Goal: Task Accomplishment & Management: Use online tool/utility

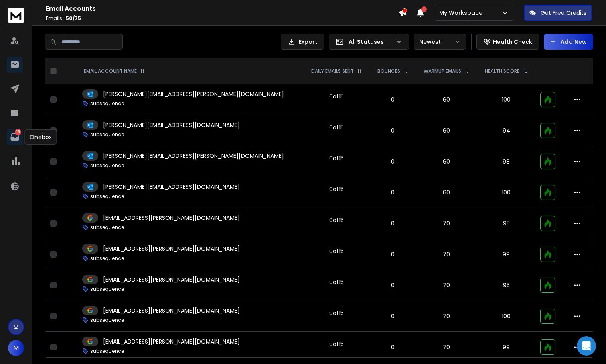
click at [12, 136] on icon at bounding box center [15, 137] width 10 height 10
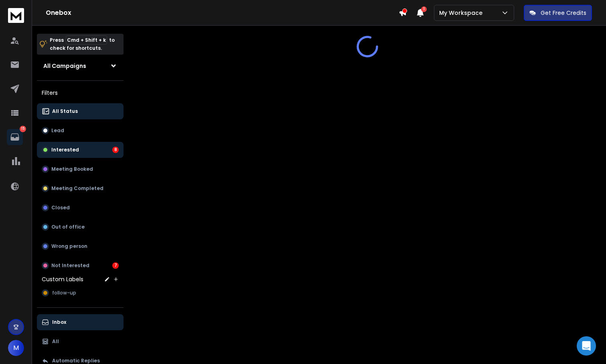
click at [66, 153] on p "Interested" at bounding box center [65, 149] width 28 height 6
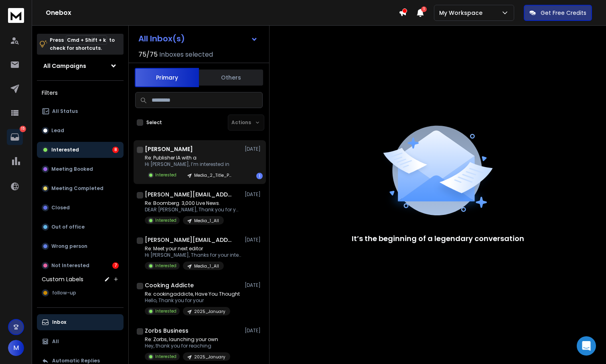
click at [162, 159] on p "Re: Publisher IA with a" at bounding box center [191, 158] width 93 height 6
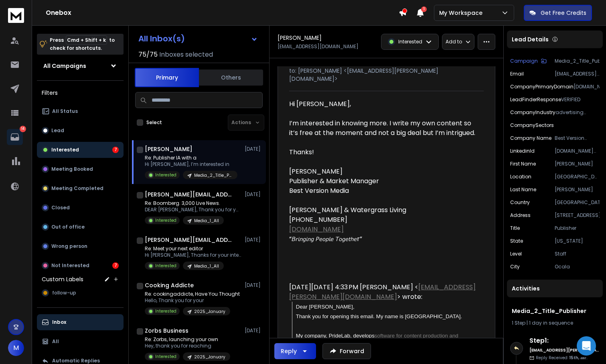
scroll to position [65, 0]
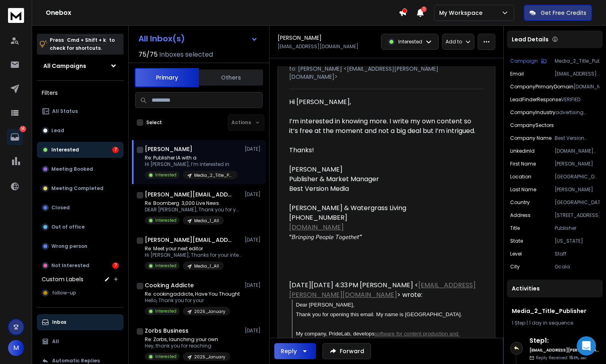
click at [328, 231] on link "[DOMAIN_NAME]" at bounding box center [316, 226] width 55 height 9
click at [97, 268] on button "Not Interested 7" at bounding box center [80, 265] width 87 height 16
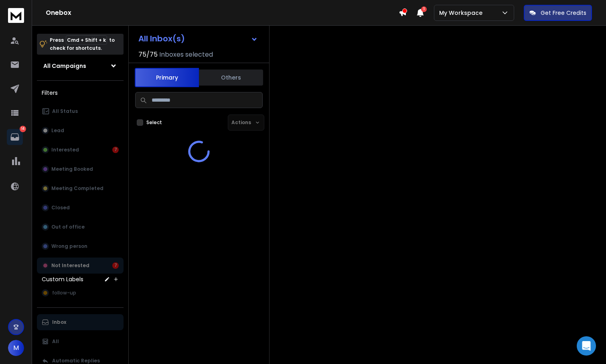
scroll to position [0, 0]
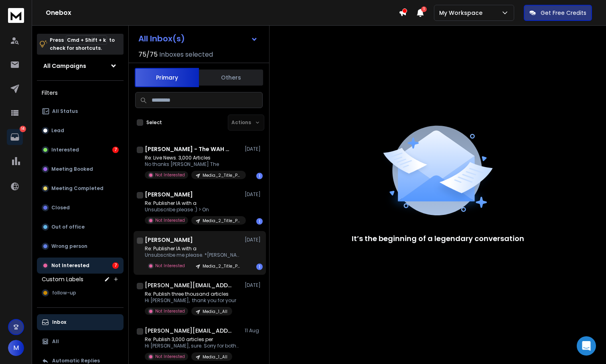
click at [210, 245] on p "Re: Publisher IA with a" at bounding box center [193, 248] width 96 height 6
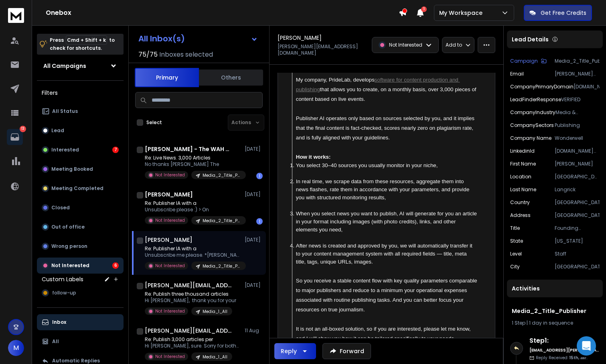
scroll to position [288, 0]
click at [204, 252] on p "Unsubscribe me please. *[PERSON_NAME]" at bounding box center [193, 255] width 96 height 6
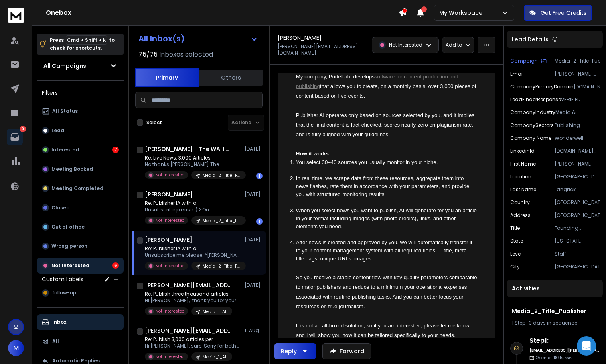
click at [291, 347] on div "Reply" at bounding box center [289, 351] width 16 height 8
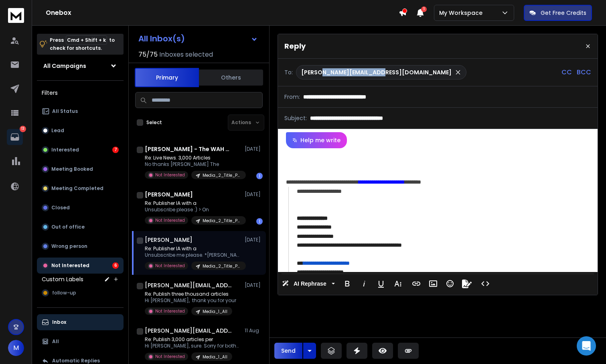
scroll to position [3, 0]
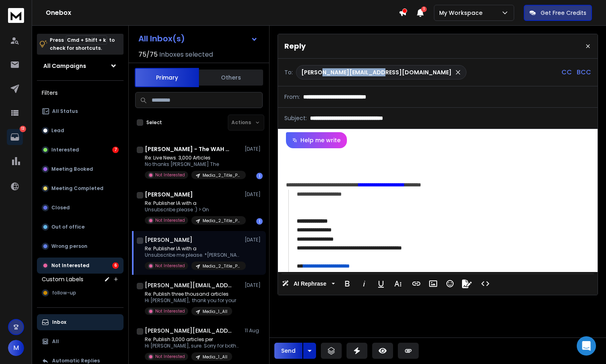
drag, startPoint x: 325, startPoint y: 73, endPoint x: 378, endPoint y: 71, distance: 53.0
click at [378, 71] on p "[PERSON_NAME][EMAIL_ADDRESS][DOMAIN_NAME]" at bounding box center [376, 72] width 150 height 8
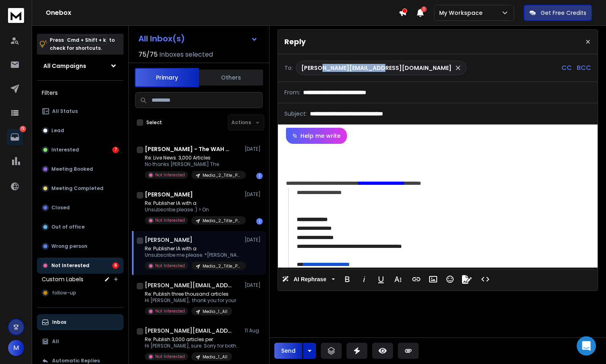
scroll to position [6, 0]
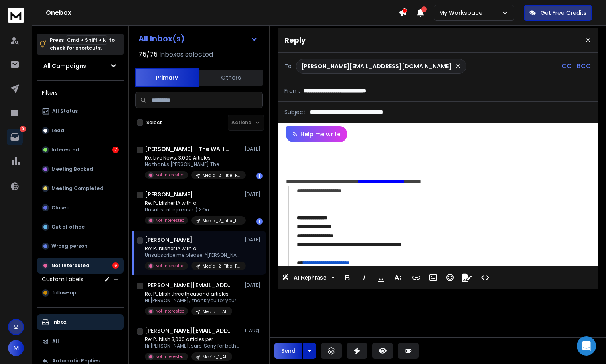
click at [331, 163] on div at bounding box center [436, 163] width 301 height 9
click at [301, 153] on div at bounding box center [436, 154] width 301 height 9
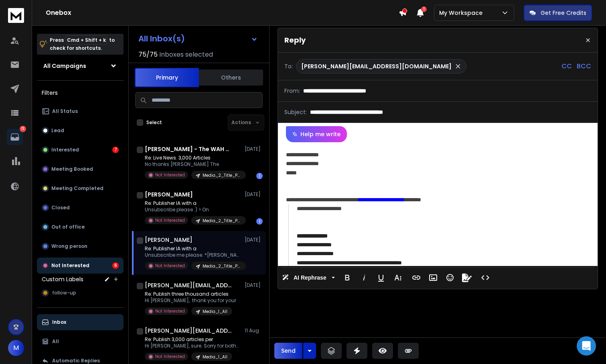
click at [293, 350] on button "Send" at bounding box center [289, 350] width 28 height 16
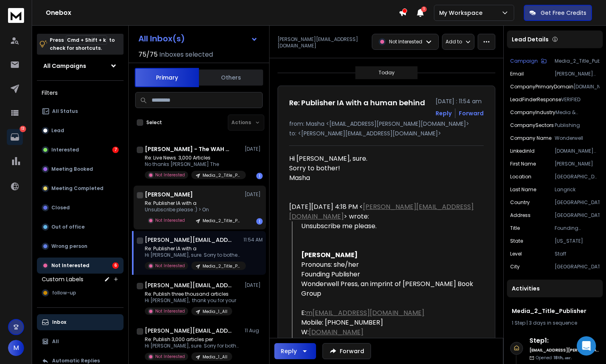
click at [205, 209] on p "Unsubscribe please :) > On" at bounding box center [193, 209] width 96 height 6
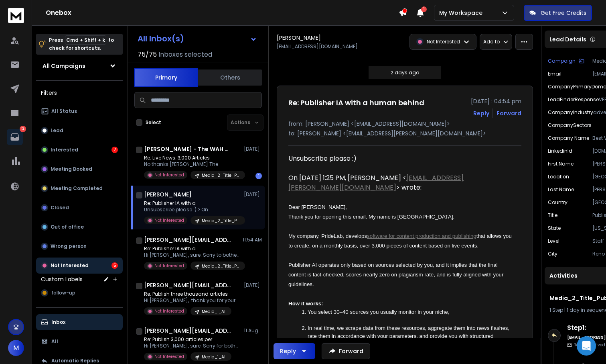
scroll to position [0, 0]
drag, startPoint x: 385, startPoint y: 122, endPoint x: 448, endPoint y: 122, distance: 63.4
click at [448, 122] on p "from: [PERSON_NAME] <[EMAIL_ADDRESS][DOMAIN_NAME]>" at bounding box center [405, 124] width 233 height 8
click at [406, 120] on p "from: [PERSON_NAME] <[EMAIL_ADDRESS][DOMAIN_NAME]>" at bounding box center [405, 124] width 233 height 8
drag, startPoint x: 384, startPoint y: 123, endPoint x: 447, endPoint y: 123, distance: 63.4
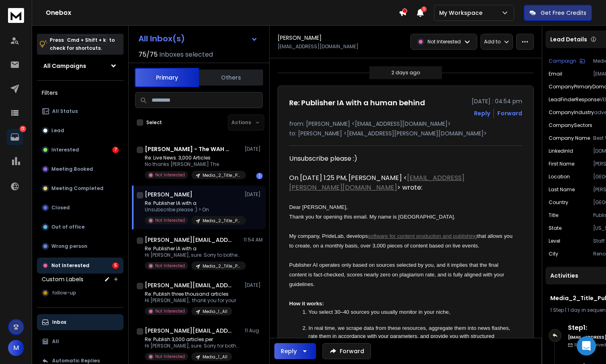
click at [447, 123] on p "from: [PERSON_NAME] <[EMAIL_ADDRESS][DOMAIN_NAME]>" at bounding box center [405, 124] width 233 height 8
copy p "[DOMAIN_NAME]"
drag, startPoint x: 430, startPoint y: 123, endPoint x: 514, endPoint y: 42, distance: 116.7
click at [0, 0] on div "12 M Onebox 1 My Workspace Get Free Credits Press Cmd + Shift + k to check for …" at bounding box center [303, 194] width 606 height 389
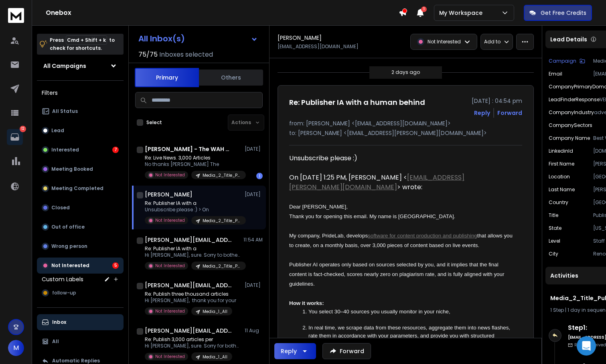
click at [196, 205] on p "Re: Publisher IA with a" at bounding box center [193, 203] width 96 height 6
click at [287, 348] on div "Reply" at bounding box center [289, 351] width 16 height 8
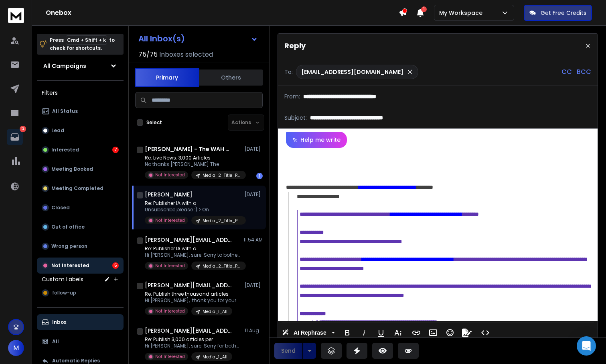
scroll to position [0, 0]
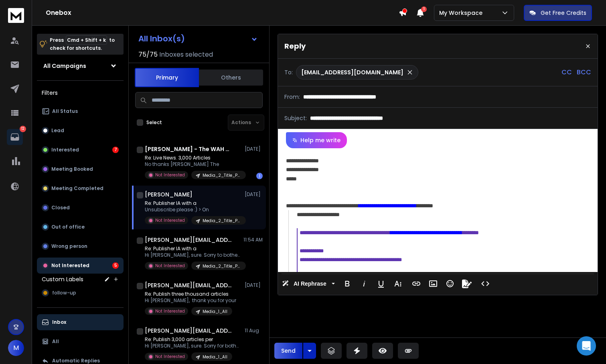
click at [288, 351] on button "Send" at bounding box center [289, 350] width 28 height 16
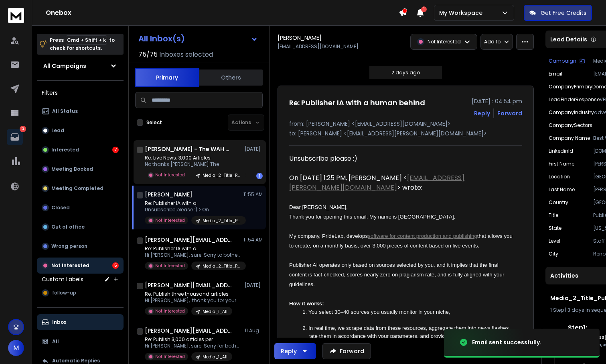
click at [207, 160] on p "Re: Live News. 3,000 Articles" at bounding box center [193, 158] width 96 height 6
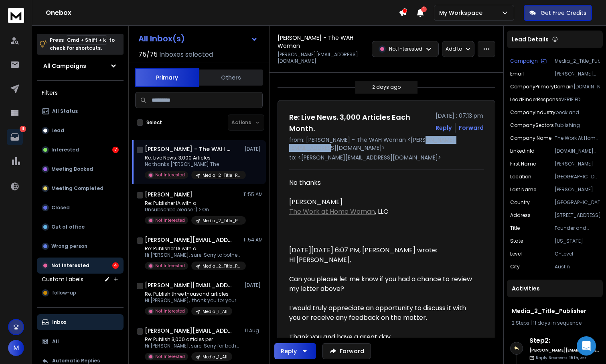
drag, startPoint x: 313, startPoint y: 134, endPoint x: 392, endPoint y: 132, distance: 79.5
click at [392, 136] on p "from: [PERSON_NAME] - The WAH Woman <[PERSON_NAME][EMAIL_ADDRESS][DOMAIN_NAME]>" at bounding box center [386, 144] width 195 height 16
copy p "[DOMAIN_NAME]"
drag, startPoint x: 370, startPoint y: 133, endPoint x: 503, endPoint y: 1, distance: 187.6
click at [0, 0] on div "11 M Onebox 1 My Workspace Get Free Credits Press Cmd + Shift + k to check for …" at bounding box center [303, 194] width 606 height 389
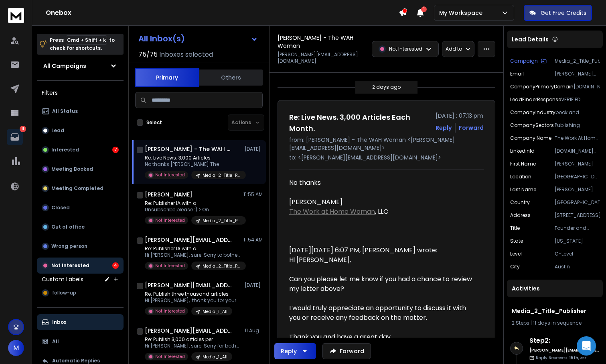
click at [208, 158] on p "Re: Live News. 3,000 Articles" at bounding box center [193, 158] width 96 height 6
click at [285, 349] on div "Reply" at bounding box center [289, 351] width 16 height 8
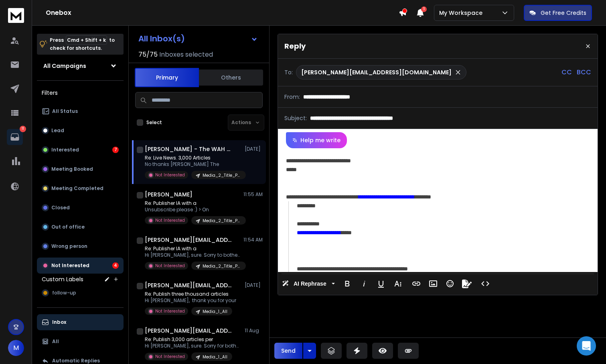
click at [293, 350] on button "Send" at bounding box center [289, 350] width 28 height 16
click at [46, 287] on button "follow-up" at bounding box center [80, 293] width 87 height 16
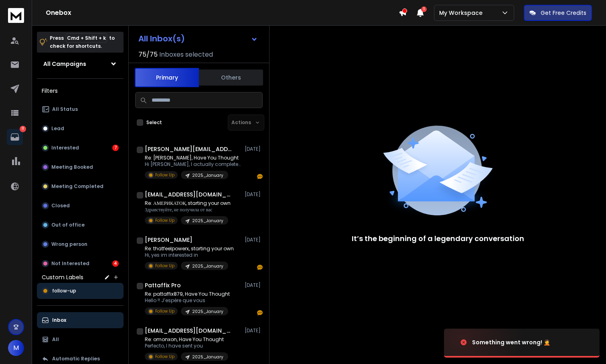
click at [46, 287] on button "follow-up" at bounding box center [80, 291] width 87 height 16
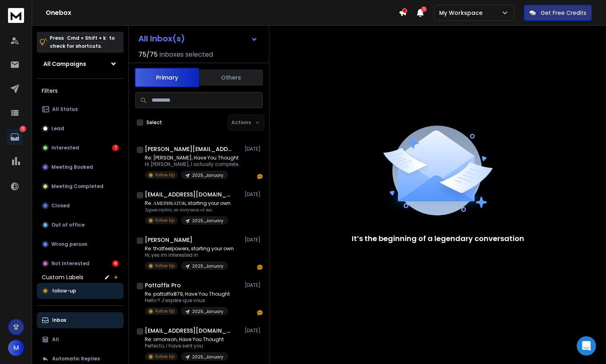
click at [46, 287] on button "follow-up" at bounding box center [80, 291] width 87 height 16
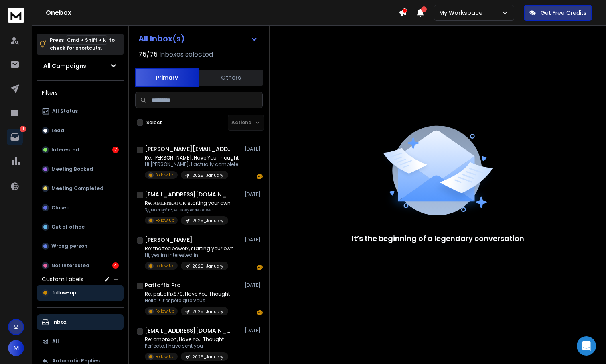
scroll to position [15, 0]
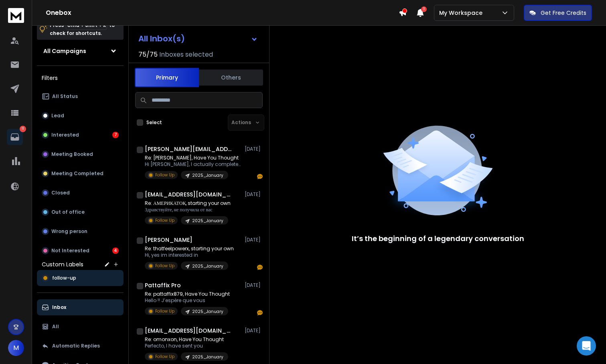
click at [46, 287] on div "Press Cmd + Shift + k to check for shortcuts. All Campaigns All Campaigns Filte…" at bounding box center [80, 208] width 96 height 364
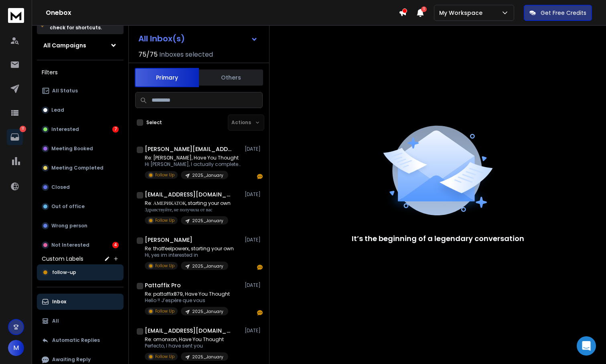
click at [46, 287] on div "Press Cmd + Shift + k to check for shortcuts. All Campaigns All Campaigns Filte…" at bounding box center [80, 208] width 96 height 364
click at [65, 129] on p "Interested" at bounding box center [65, 129] width 28 height 6
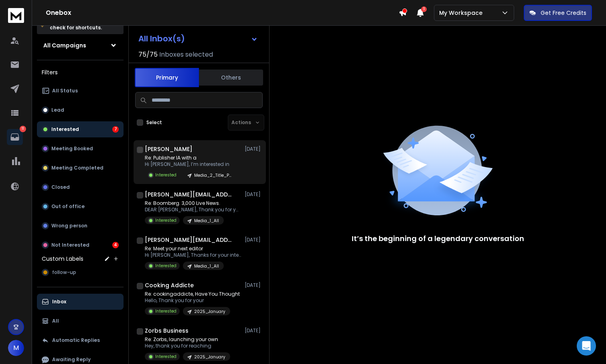
click at [181, 155] on p "Re: Publisher IA with a" at bounding box center [191, 158] width 93 height 6
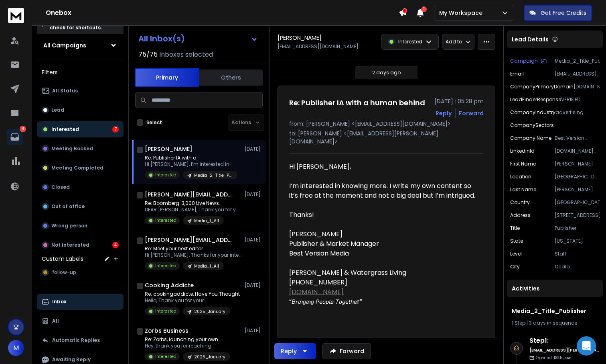
click at [292, 354] on div "Reply" at bounding box center [289, 351] width 16 height 8
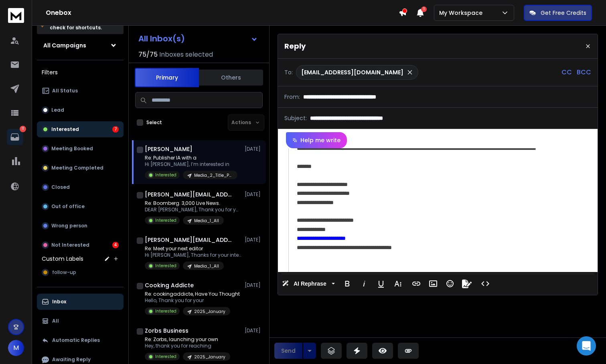
scroll to position [68, 0]
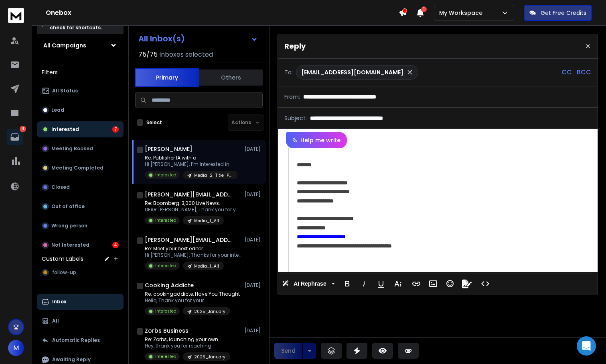
click at [343, 238] on link "**********" at bounding box center [321, 237] width 49 height 6
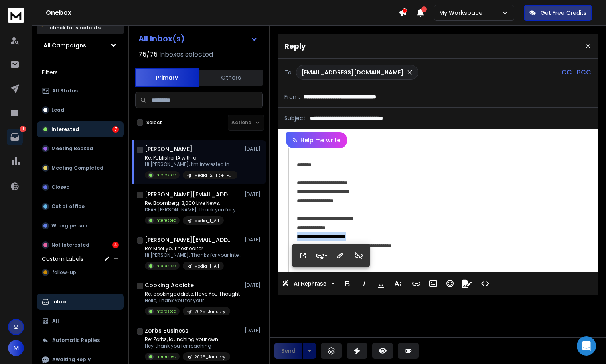
drag, startPoint x: 295, startPoint y: 237, endPoint x: 374, endPoint y: 239, distance: 78.3
click at [374, 239] on div "**********" at bounding box center [438, 355] width 299 height 463
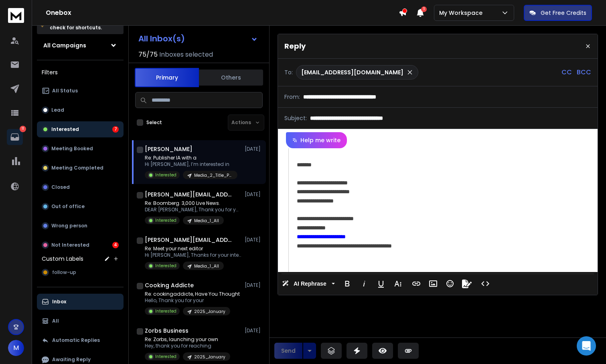
drag, startPoint x: 351, startPoint y: 239, endPoint x: 552, endPoint y: 2, distance: 310.6
click at [0, 0] on div "11 M Onebox 1 My Workspace Get Free Credits Press Cmd + Shift + k to check for …" at bounding box center [303, 194] width 606 height 389
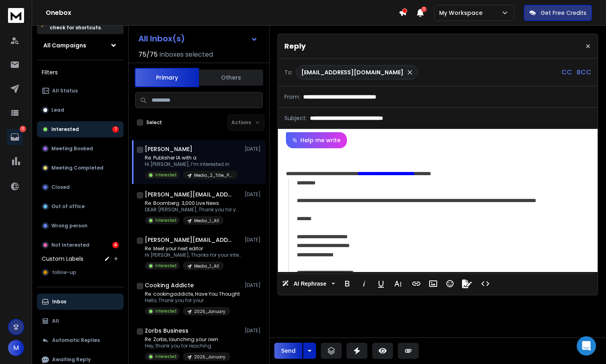
scroll to position [0, 0]
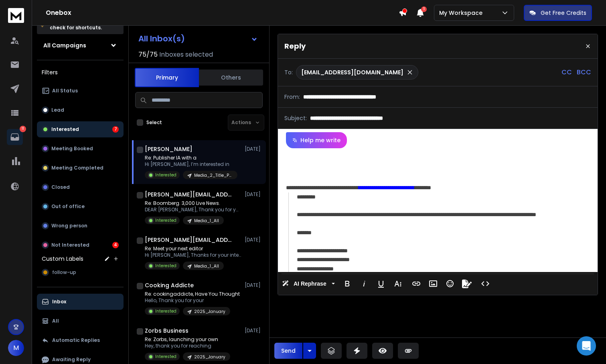
click at [302, 163] on div at bounding box center [436, 160] width 301 height 9
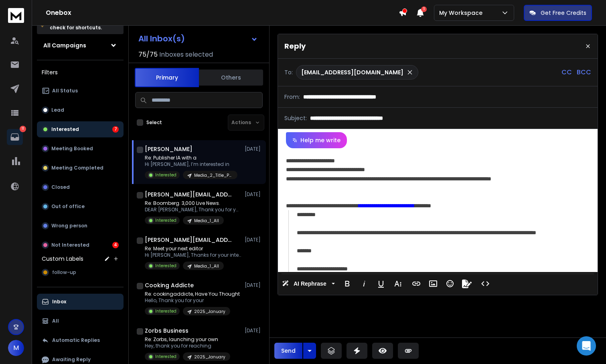
click at [475, 178] on div "**********" at bounding box center [436, 178] width 301 height 9
click at [482, 177] on div "**********" at bounding box center [436, 178] width 301 height 9
click at [557, 177] on div "**********" at bounding box center [436, 178] width 301 height 9
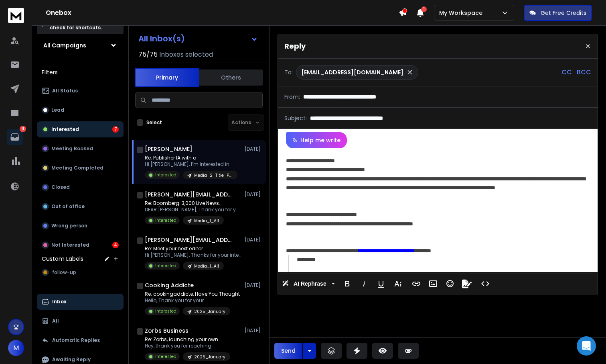
scroll to position [0, 0]
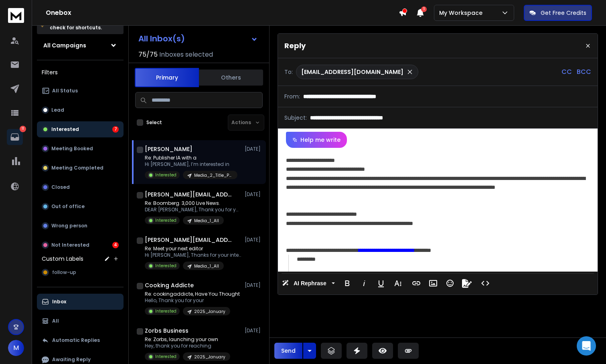
click at [383, 170] on div "**********" at bounding box center [436, 169] width 301 height 9
click at [285, 177] on div "**********" at bounding box center [436, 210] width 317 height 124
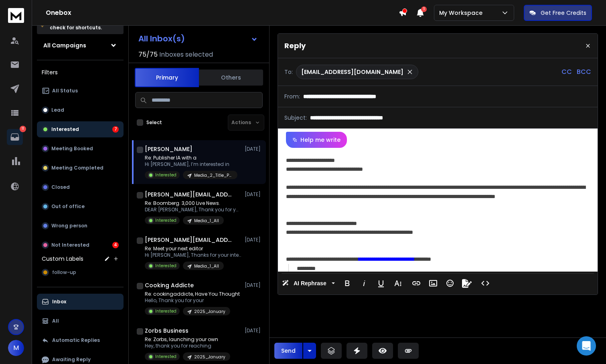
click at [368, 211] on div at bounding box center [436, 213] width 301 height 9
click at [447, 231] on div "**********" at bounding box center [436, 232] width 301 height 9
drag, startPoint x: 354, startPoint y: 161, endPoint x: 309, endPoint y: 162, distance: 45.0
click at [309, 162] on div "**********" at bounding box center [436, 160] width 301 height 9
drag, startPoint x: 293, startPoint y: 238, endPoint x: 290, endPoint y: 241, distance: 4.3
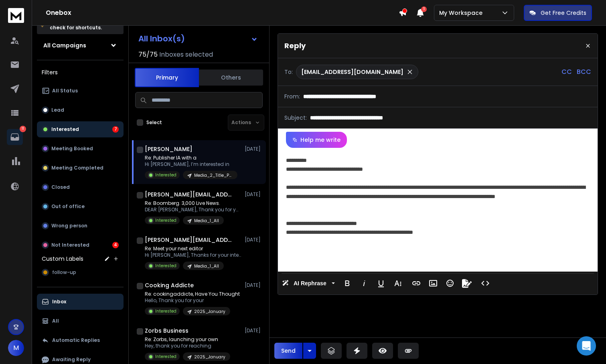
click at [291, 240] on div at bounding box center [436, 241] width 301 height 9
click at [286, 241] on div "**********" at bounding box center [436, 210] width 317 height 124
click at [289, 250] on span "**********" at bounding box center [299, 250] width 27 height 6
click at [337, 248] on div "**********" at bounding box center [436, 250] width 301 height 9
click at [289, 355] on button "Send" at bounding box center [289, 350] width 28 height 16
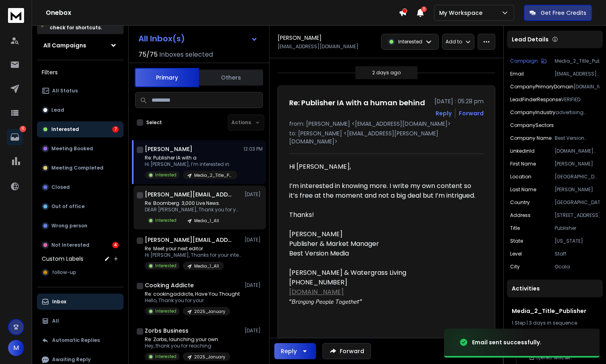
click at [179, 203] on p "Re: Boomberg. 3,000 Live News." at bounding box center [193, 203] width 96 height 6
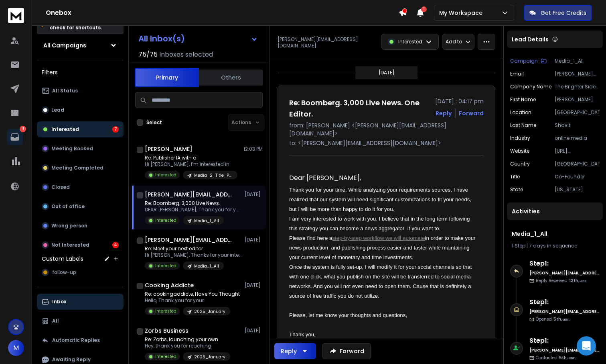
click at [288, 352] on div "Reply" at bounding box center [289, 351] width 16 height 8
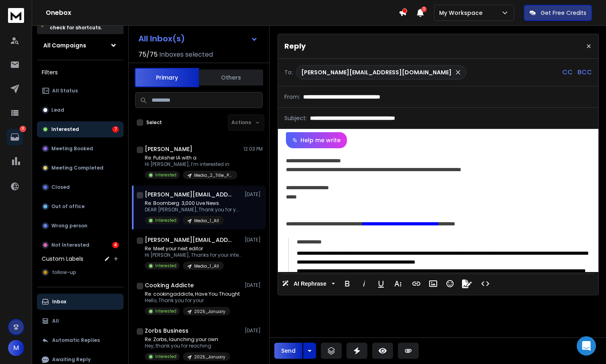
click at [291, 350] on button "Send" at bounding box center [289, 350] width 28 height 16
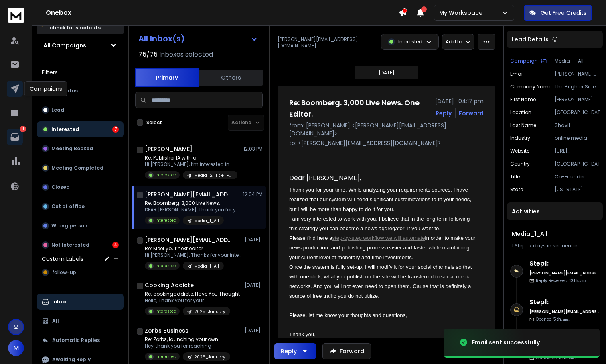
click at [16, 91] on icon at bounding box center [15, 89] width 10 height 10
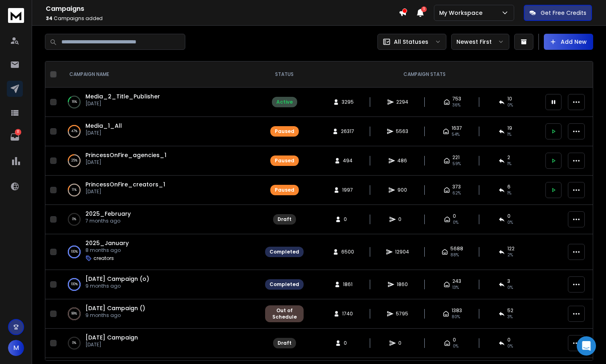
click at [207, 93] on div "16 % Media_2_Title_Publisher [DATE]" at bounding box center [160, 101] width 185 height 19
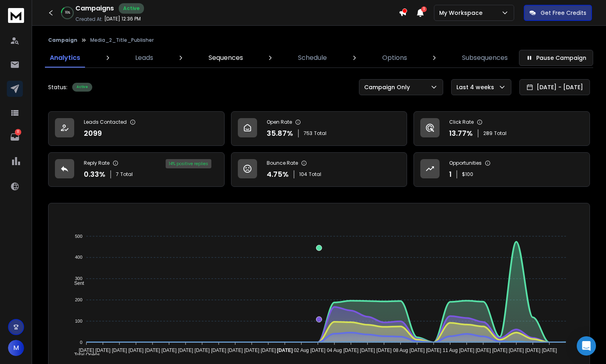
click at [237, 61] on p "Sequences" at bounding box center [226, 58] width 35 height 10
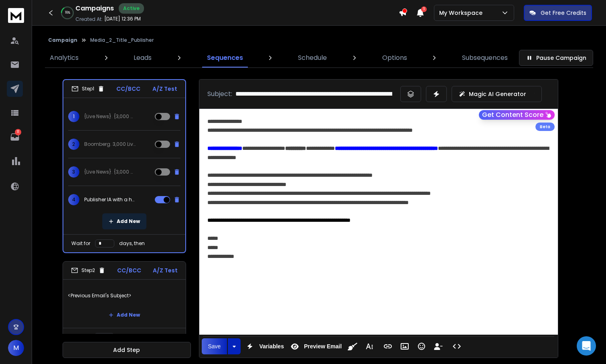
click at [122, 220] on button "Add New" at bounding box center [124, 221] width 44 height 16
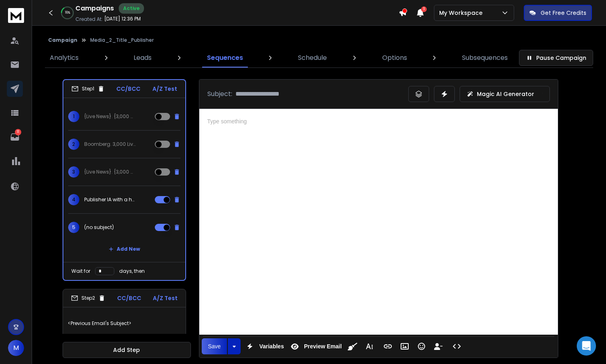
click at [115, 200] on p "Publisher IA with a human behind" at bounding box center [109, 199] width 51 height 6
type input "**********"
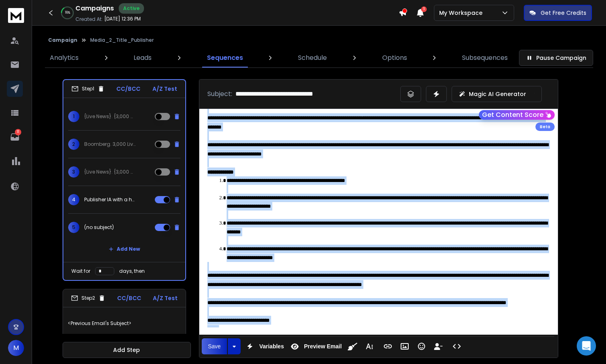
scroll to position [63, 0]
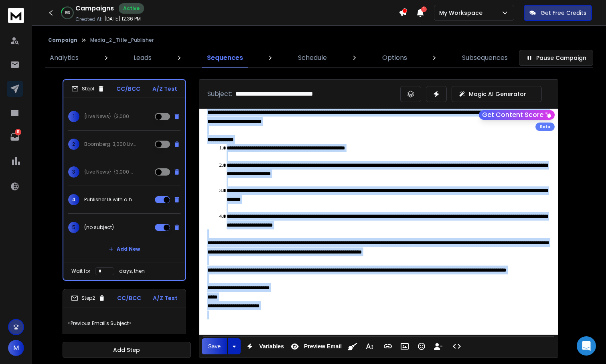
drag, startPoint x: 203, startPoint y: 120, endPoint x: 233, endPoint y: 318, distance: 200.4
click at [230, 330] on div "**********" at bounding box center [378, 222] width 359 height 226
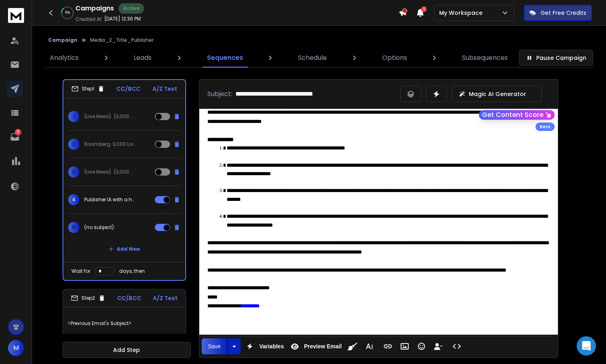
copy div
click at [122, 232] on div "5 (no subject)" at bounding box center [124, 227] width 112 height 27
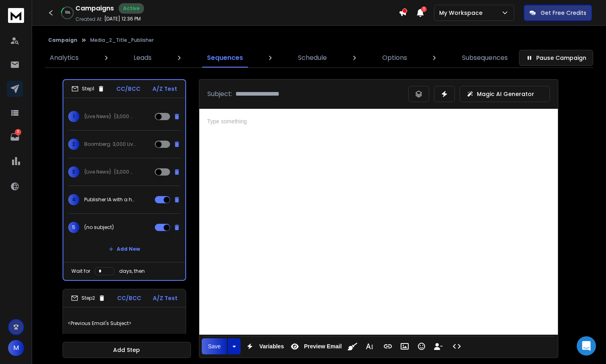
click at [208, 121] on div at bounding box center [378, 121] width 343 height 9
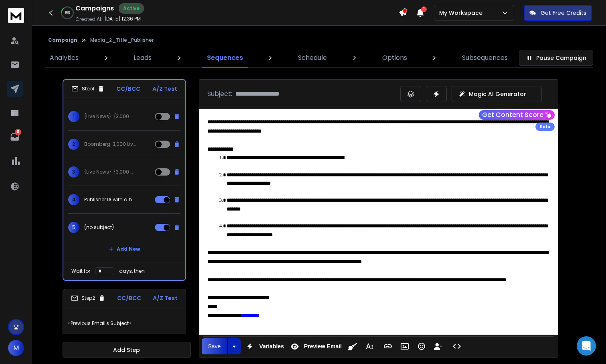
scroll to position [54, 0]
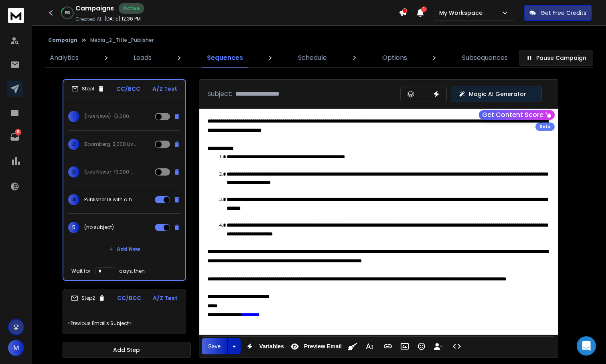
click at [535, 94] on button "Magic AI Generator" at bounding box center [497, 94] width 90 height 16
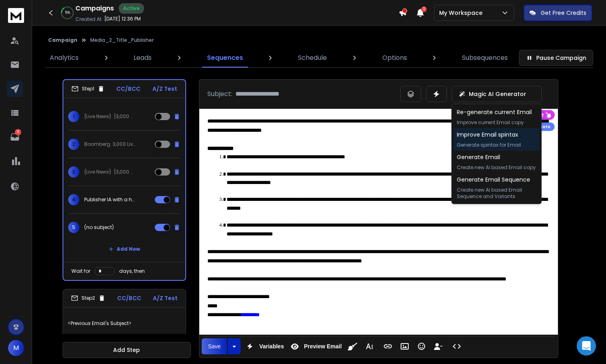
click at [483, 134] on h1 "Improve Email spintax" at bounding box center [489, 134] width 64 height 8
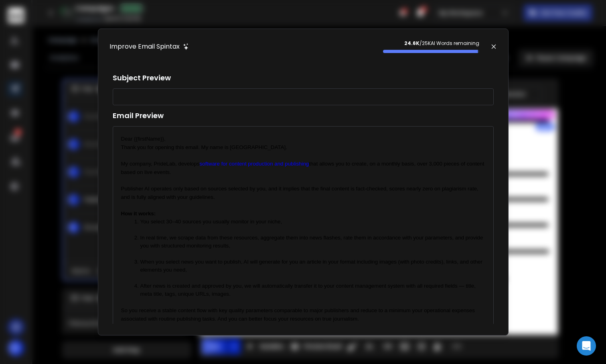
click at [496, 48] on icon at bounding box center [494, 46] width 6 height 6
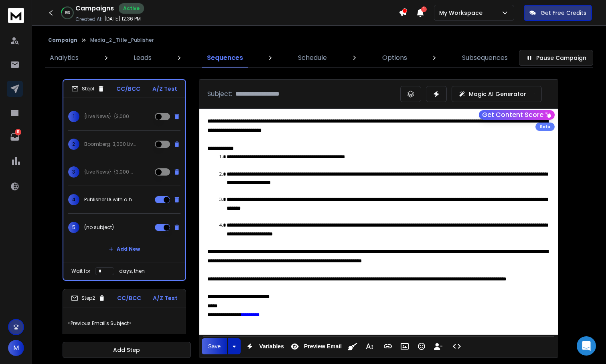
click at [439, 163] on div "**********" at bounding box center [388, 161] width 323 height 17
click at [535, 88] on button "Magic AI Generator" at bounding box center [497, 94] width 90 height 16
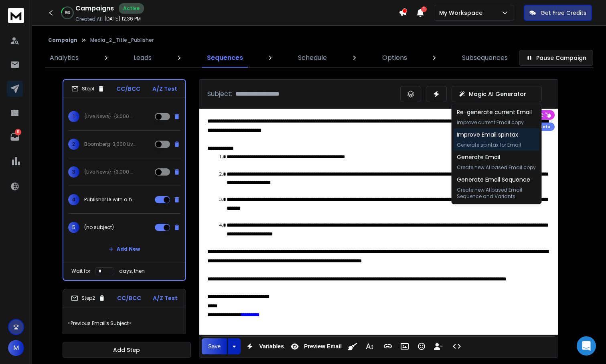
click at [493, 135] on h1 "Improve Email spintax" at bounding box center [489, 134] width 64 height 8
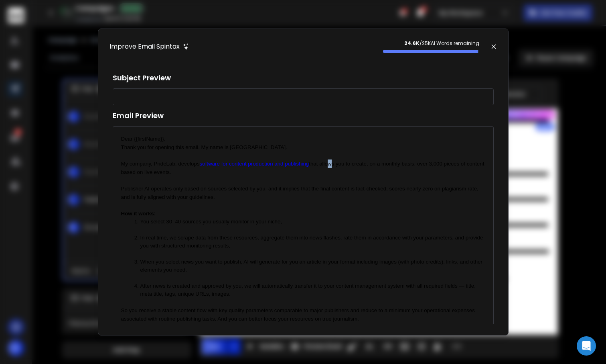
drag, startPoint x: 331, startPoint y: 160, endPoint x: 289, endPoint y: 160, distance: 42.1
click at [327, 161] on span "that allows you to create, on a monthly basis, over 3,000 pieces of content bas…" at bounding box center [303, 168] width 365 height 14
click at [287, 161] on link "software for content production and publishing" at bounding box center [255, 164] width 110 height 6
click at [492, 47] on icon at bounding box center [494, 46] width 6 height 6
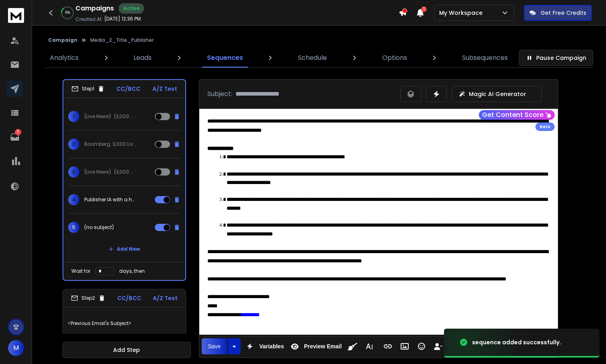
click at [106, 173] on p "{Live News}. {3,000 Articles Monthly|3,000 Articles Every Month|3,000 Articles …" at bounding box center [109, 172] width 51 height 6
type input "**********"
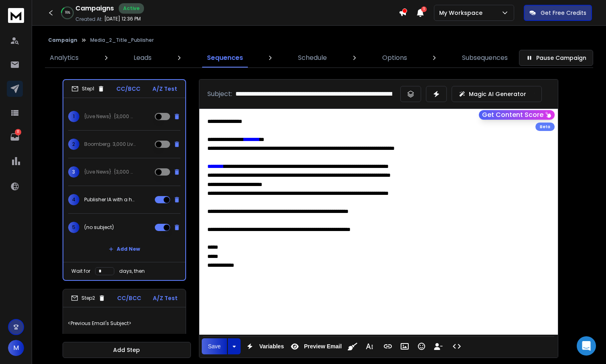
drag, startPoint x: 238, startPoint y: 94, endPoint x: 380, endPoint y: 110, distance: 143.3
click at [380, 110] on div "**********" at bounding box center [379, 218] width 360 height 279
click at [96, 222] on div "5 (no subject)" at bounding box center [91, 227] width 46 height 11
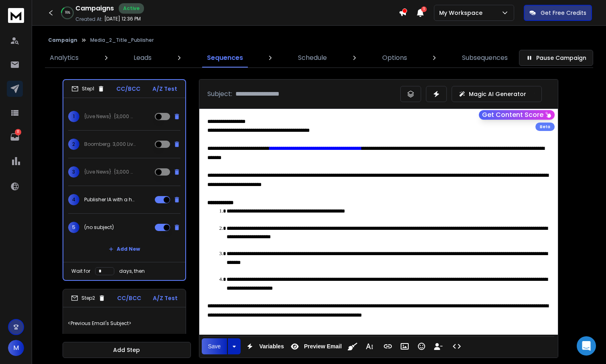
click at [216, 93] on p "Subject:" at bounding box center [219, 94] width 25 height 10
drag, startPoint x: 247, startPoint y: 91, endPoint x: 275, endPoint y: 92, distance: 28.5
click at [248, 91] on input at bounding box center [314, 94] width 157 height 10
drag, startPoint x: 295, startPoint y: 92, endPoint x: 205, endPoint y: 79, distance: 91.2
click at [205, 79] on div "**********" at bounding box center [379, 218] width 360 height 279
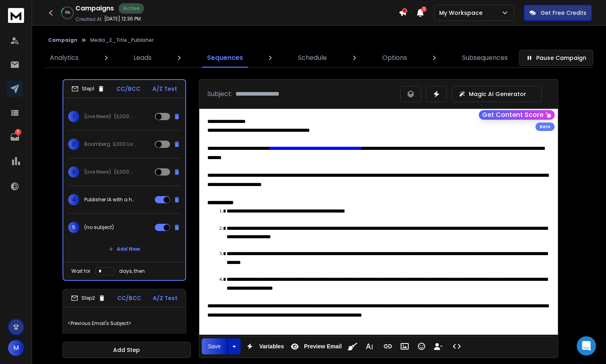
paste input "**********"
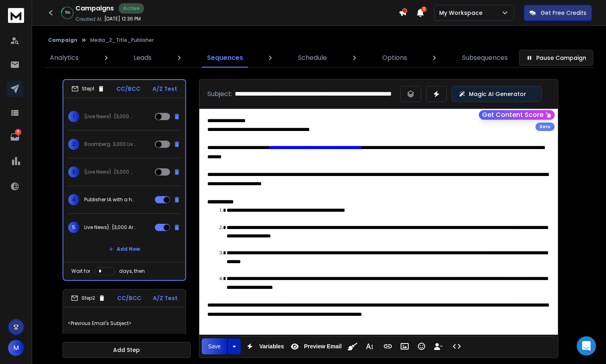
scroll to position [0, 0]
click at [482, 94] on p "Magic AI Generator" at bounding box center [497, 94] width 57 height 8
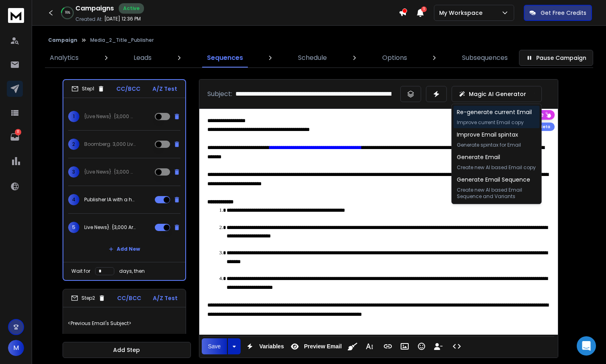
click at [473, 114] on h1 "Re-generate current Email" at bounding box center [494, 112] width 75 height 8
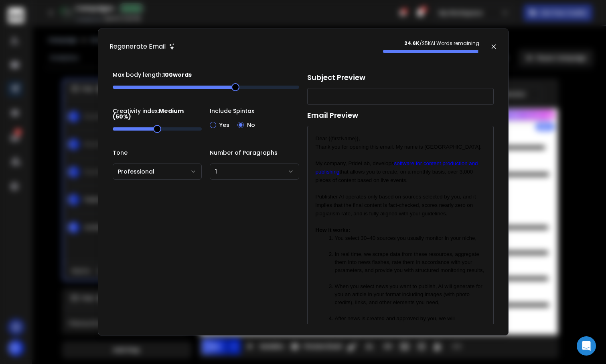
scroll to position [1, 0]
click at [284, 233] on div "**********" at bounding box center [206, 266] width 187 height 391
click at [498, 49] on div "**********" at bounding box center [303, 181] width 411 height 307
click at [494, 48] on icon at bounding box center [494, 46] width 6 height 6
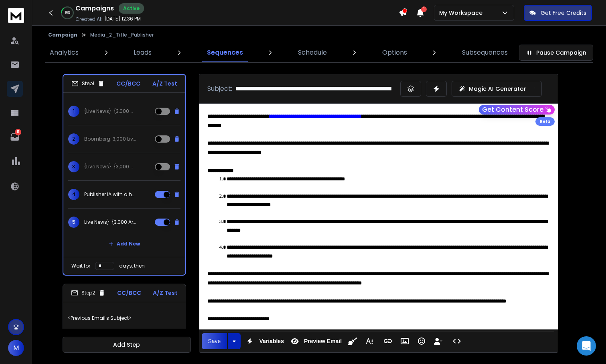
scroll to position [54, 0]
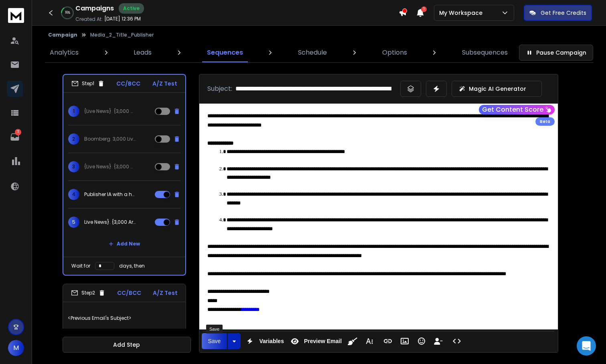
click at [218, 340] on div "Save" at bounding box center [215, 341] width 26 height 16
click at [211, 342] on div "Save" at bounding box center [215, 341] width 26 height 16
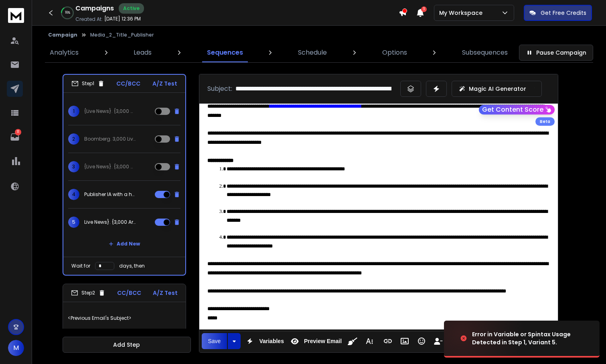
scroll to position [33, 0]
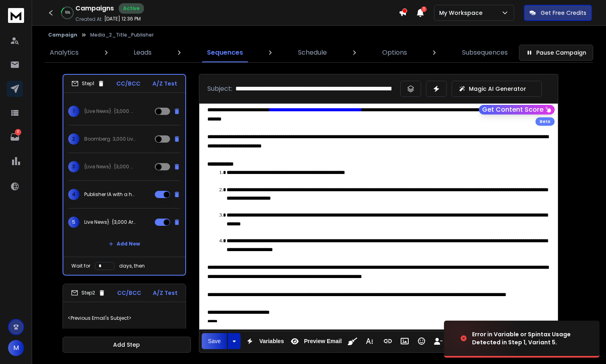
click at [534, 267] on span "**********" at bounding box center [377, 271] width 341 height 14
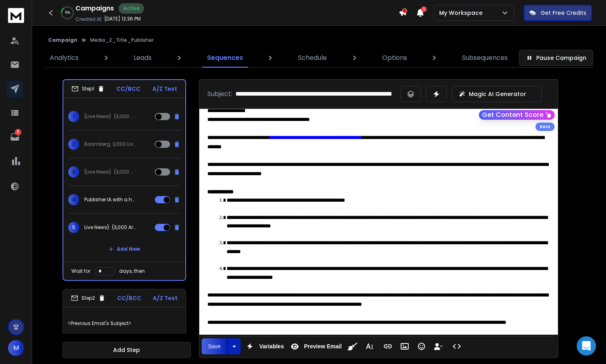
scroll to position [13, 0]
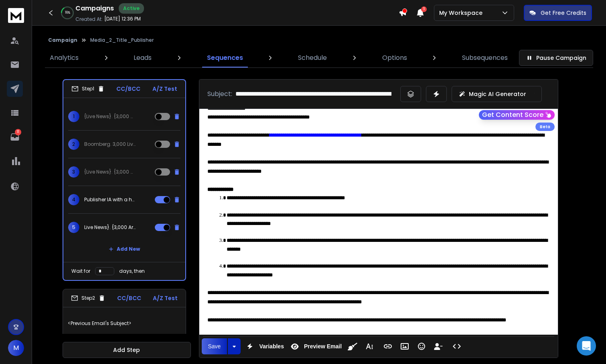
click at [502, 256] on div "**********" at bounding box center [388, 249] width 323 height 26
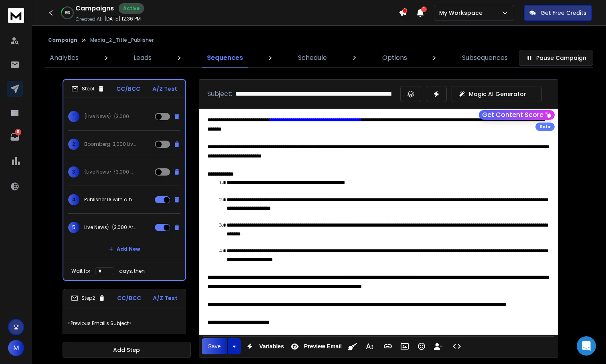
scroll to position [54, 0]
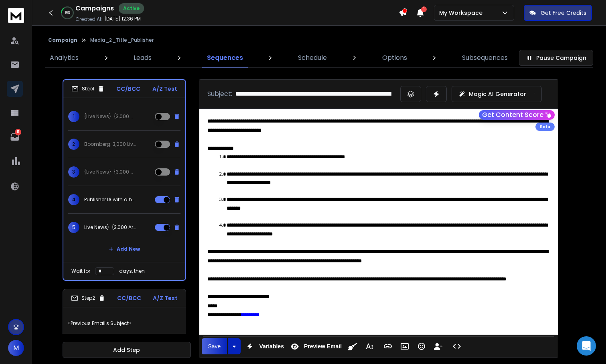
click at [205, 346] on div "Save" at bounding box center [215, 346] width 26 height 16
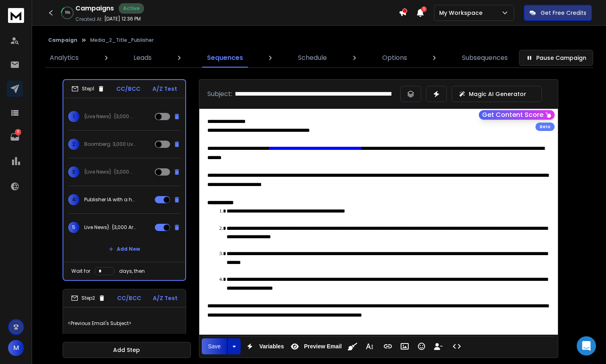
scroll to position [0, 0]
click at [234, 94] on div "**********" at bounding box center [299, 94] width 185 height 10
click at [236, 94] on input "**********" at bounding box center [314, 94] width 157 height 10
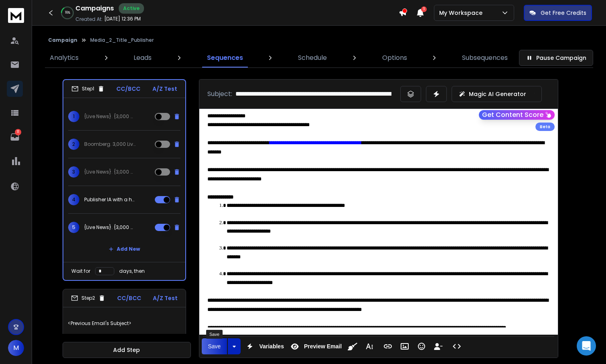
scroll to position [6, 0]
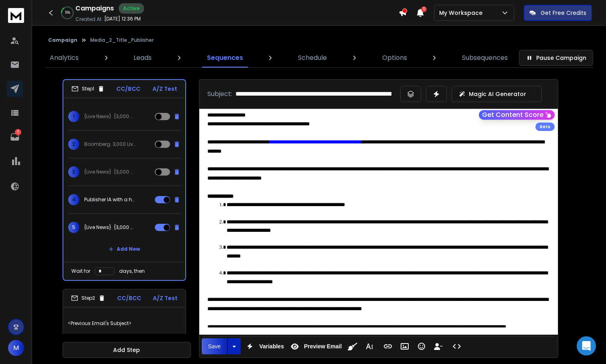
type input "**********"
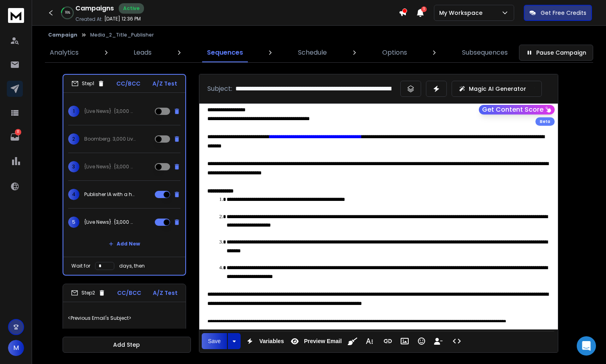
click at [418, 199] on div "**********" at bounding box center [388, 203] width 323 height 17
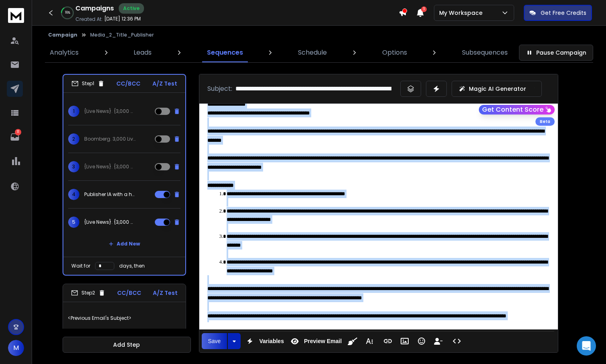
scroll to position [0, 0]
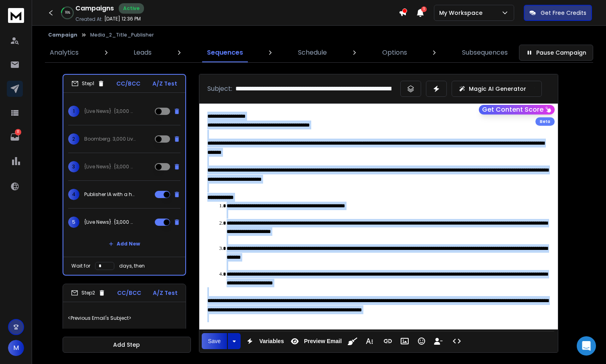
drag, startPoint x: 309, startPoint y: 313, endPoint x: 172, endPoint y: 93, distance: 258.5
click at [172, 93] on div "**********" at bounding box center [320, 213] width 514 height 279
click at [504, 92] on p "Magic AI Generator" at bounding box center [497, 89] width 57 height 8
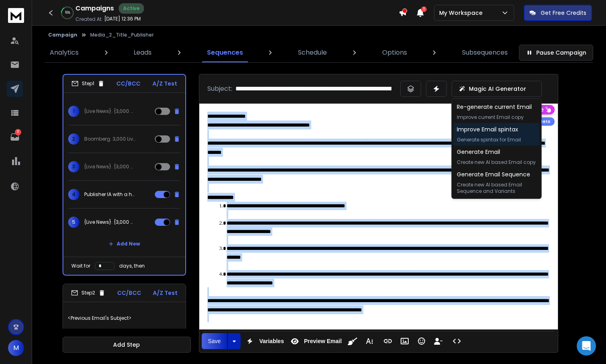
click at [483, 133] on div "Improve Email spintax Generate spintax for Email" at bounding box center [489, 134] width 64 height 18
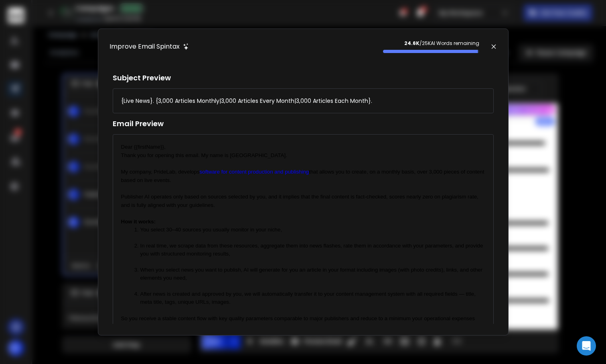
click at [492, 48] on icon at bounding box center [494, 47] width 4 height 4
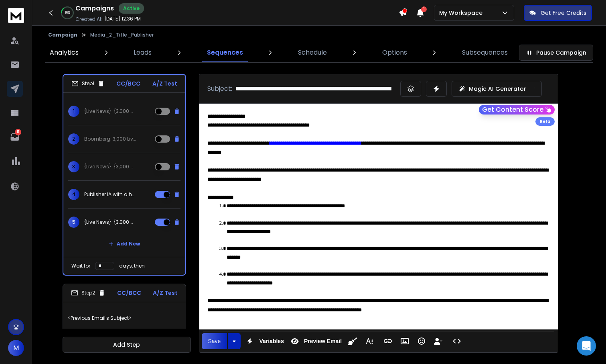
click at [75, 56] on p "Analytics" at bounding box center [64, 53] width 29 height 10
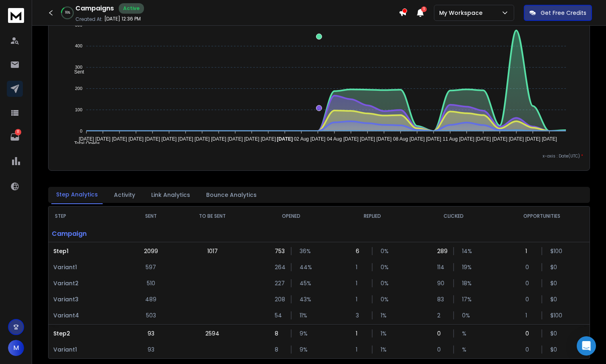
scroll to position [220, 0]
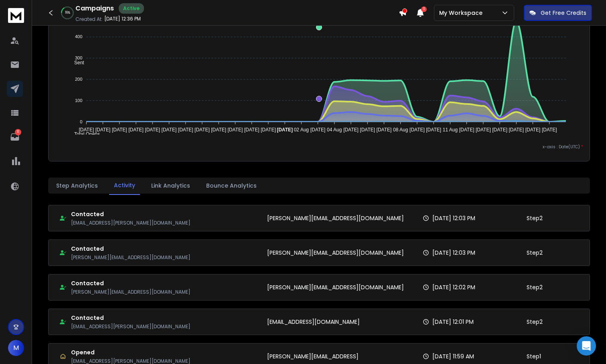
click at [133, 184] on button "Activity" at bounding box center [124, 185] width 31 height 18
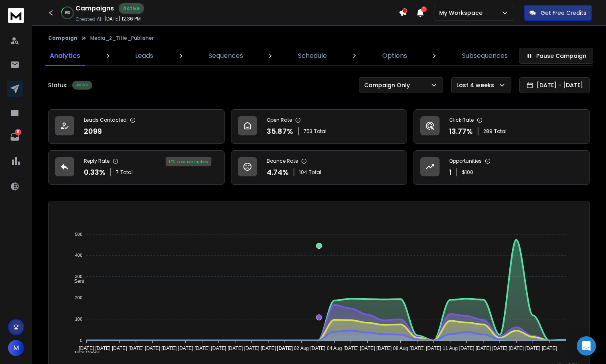
scroll to position [3, 0]
click at [472, 165] on div "Opportunities 1 $ 100" at bounding box center [469, 166] width 41 height 21
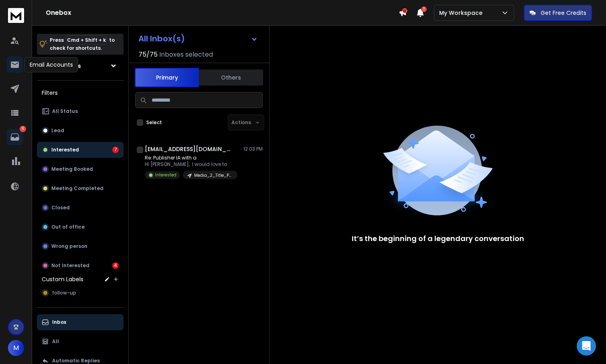
click at [11, 67] on icon at bounding box center [15, 64] width 8 height 6
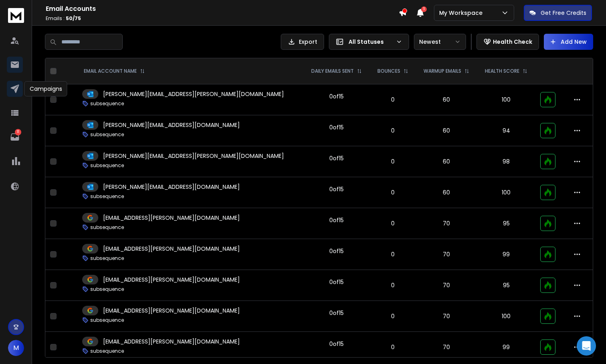
click at [10, 91] on icon at bounding box center [15, 89] width 10 height 10
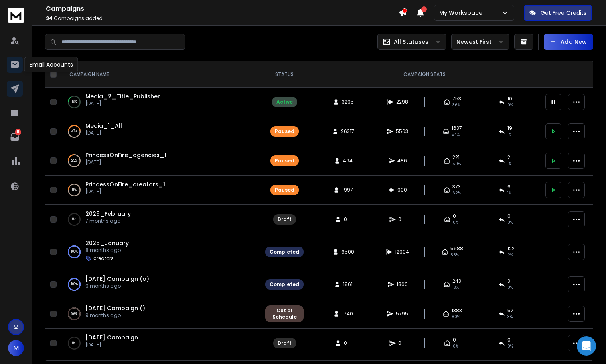
click at [18, 67] on icon at bounding box center [15, 64] width 8 height 6
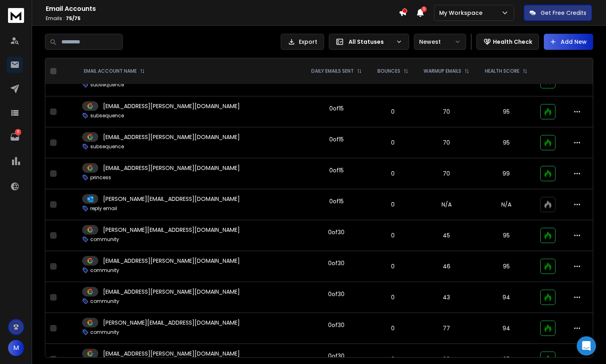
scroll to position [169, 0]
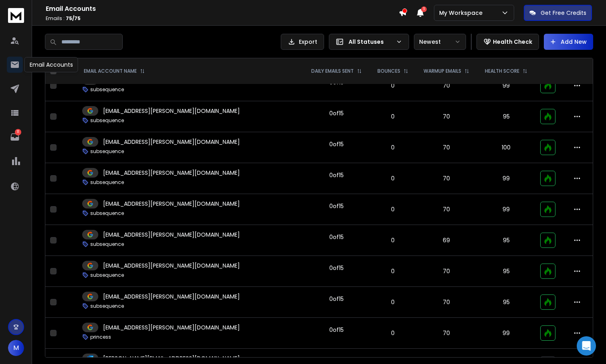
click at [16, 66] on icon at bounding box center [15, 64] width 8 height 6
click at [15, 133] on p "11" at bounding box center [18, 132] width 6 height 6
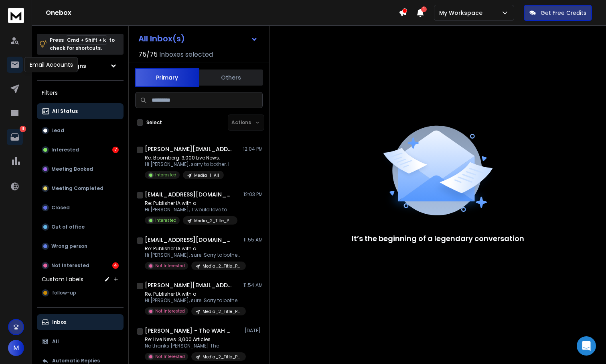
click at [12, 69] on icon at bounding box center [15, 65] width 10 height 10
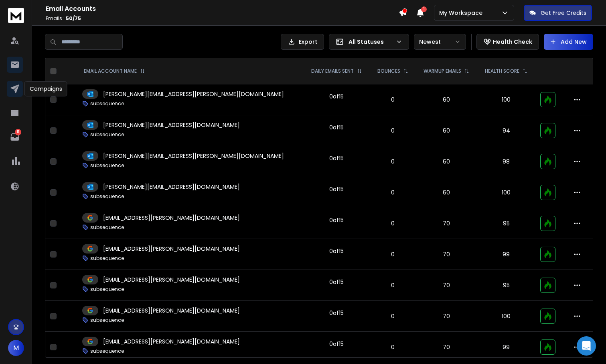
click at [15, 92] on icon at bounding box center [14, 88] width 8 height 8
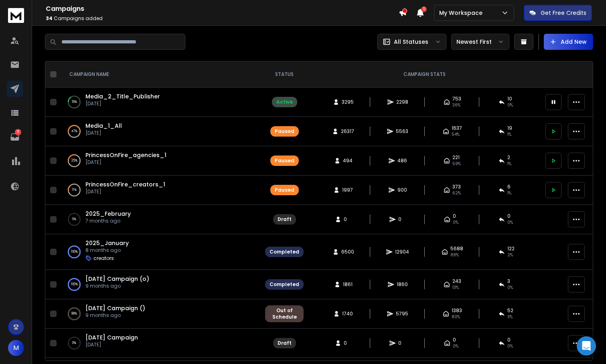
click at [149, 99] on span "Media_2_Title_Publisher" at bounding box center [122, 96] width 75 height 8
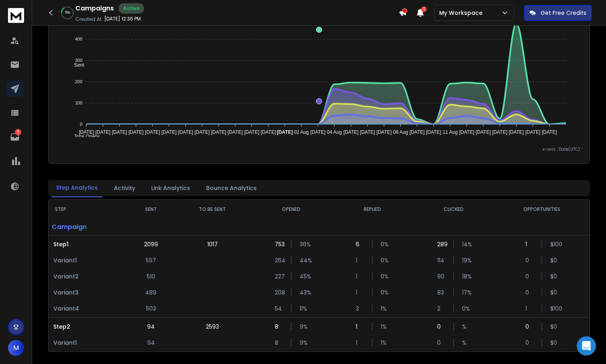
scroll to position [220, 0]
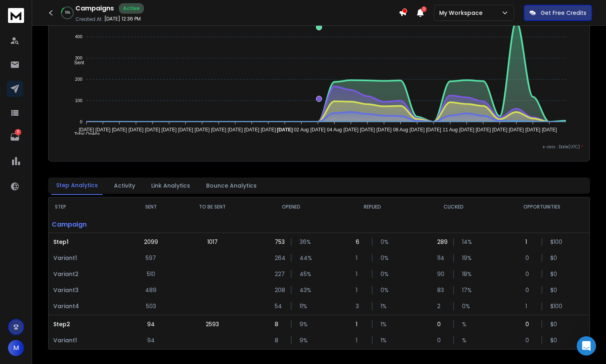
click at [121, 186] on button "Activity" at bounding box center [124, 186] width 31 height 18
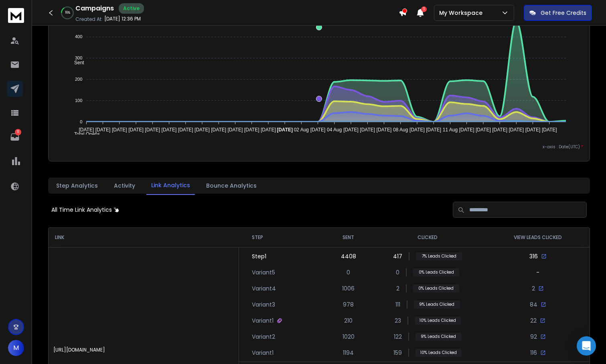
click at [156, 190] on button "Link Analytics" at bounding box center [170, 185] width 49 height 18
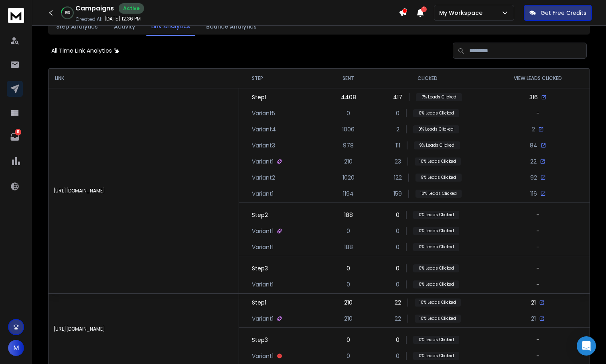
scroll to position [393, 0]
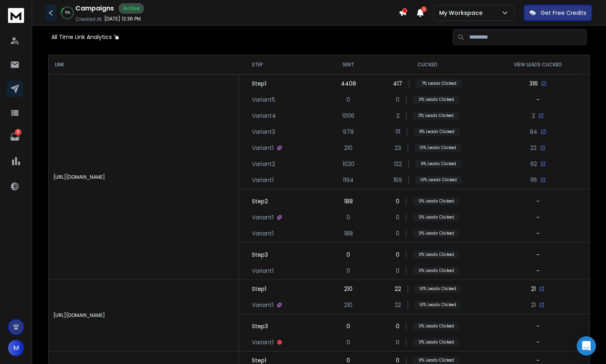
click at [52, 13] on icon at bounding box center [50, 12] width 7 height 7
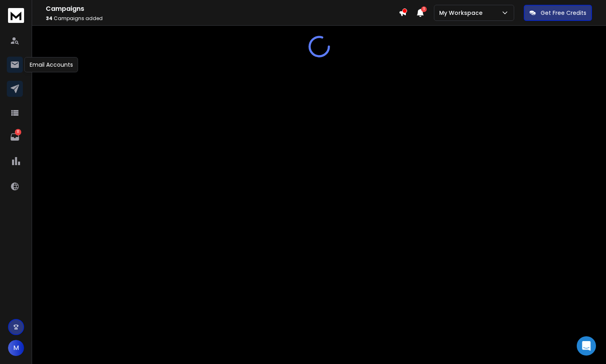
click at [19, 67] on link at bounding box center [15, 65] width 16 height 16
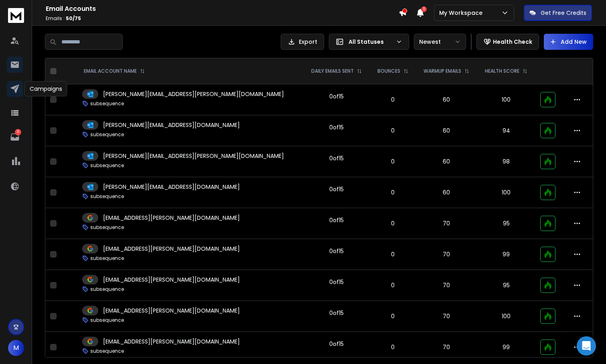
click at [22, 90] on link at bounding box center [15, 89] width 16 height 16
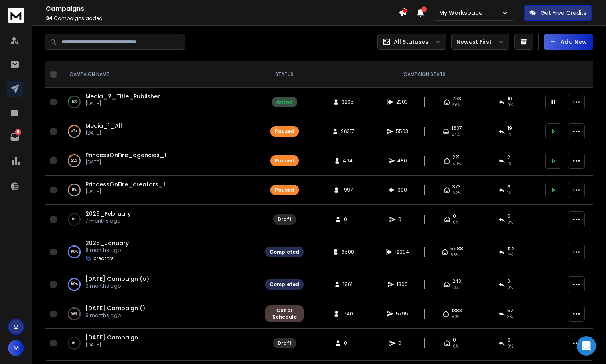
click at [203, 97] on div "16 % Media_2_Title_Publisher [DATE]" at bounding box center [160, 101] width 185 height 19
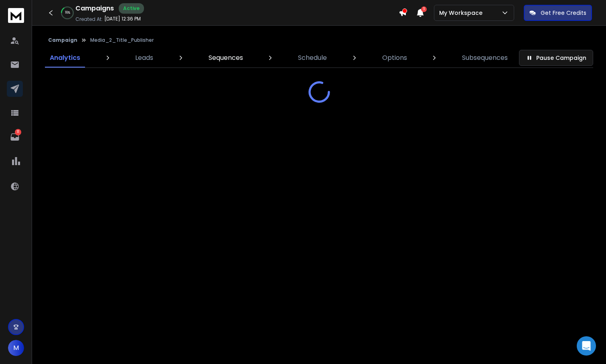
click at [226, 58] on p "Sequences" at bounding box center [226, 58] width 35 height 10
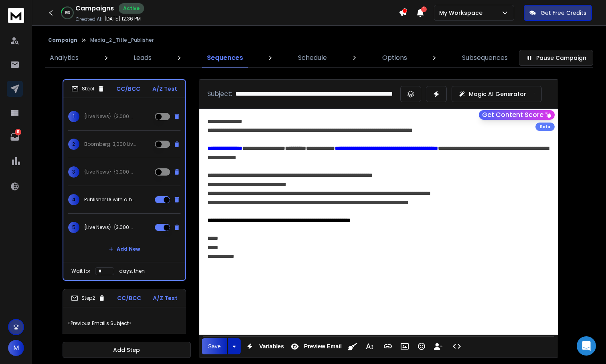
click at [106, 229] on p "{Live News}. {3,000 Articles Monthly|3,000 Articles Every Month|3,000 Articles …" at bounding box center [109, 227] width 51 height 6
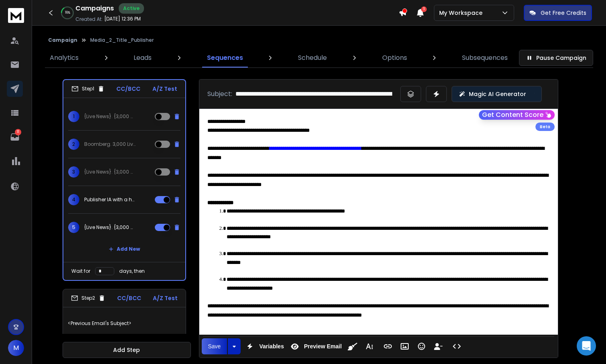
click at [522, 92] on p "Magic AI Generator" at bounding box center [497, 94] width 57 height 8
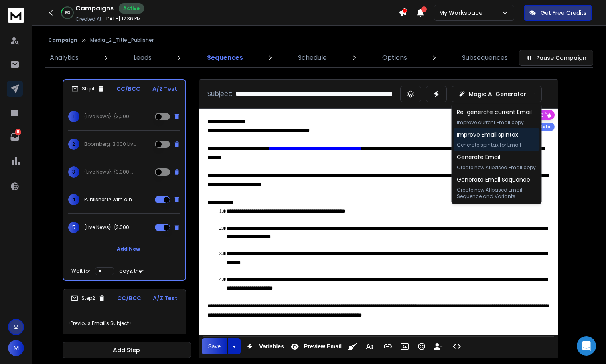
click at [474, 138] on h1 "Improve Email spintax" at bounding box center [489, 134] width 64 height 8
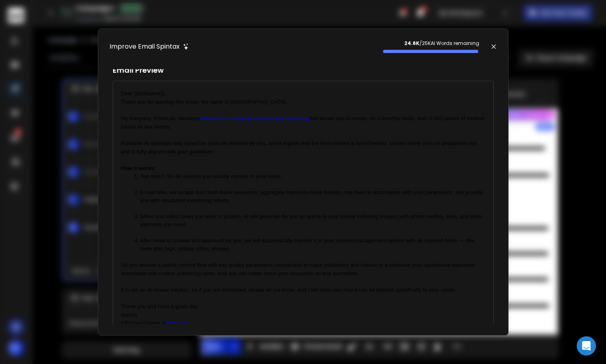
scroll to position [90, 0]
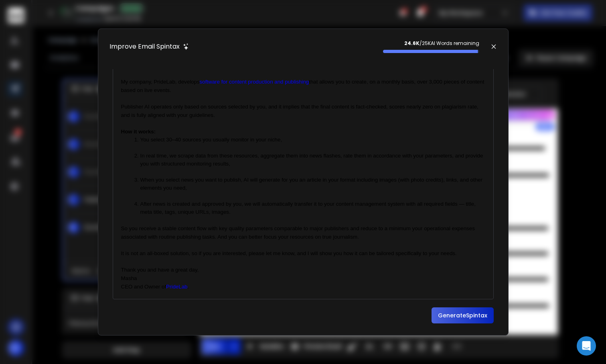
click at [444, 309] on button "Generate Spintax" at bounding box center [463, 315] width 62 height 16
click at [484, 313] on button "Apply" at bounding box center [479, 315] width 30 height 16
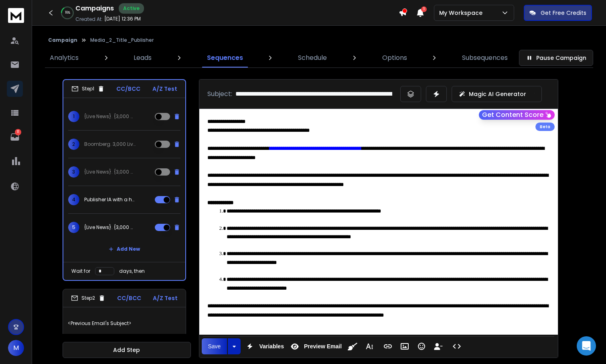
scroll to position [54, 0]
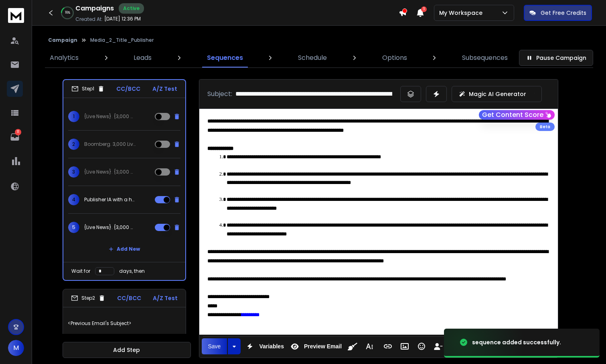
click at [498, 114] on button "Get Content Score" at bounding box center [517, 115] width 76 height 10
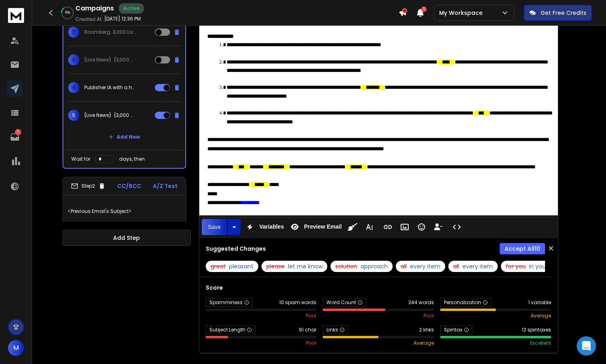
scroll to position [112, 0]
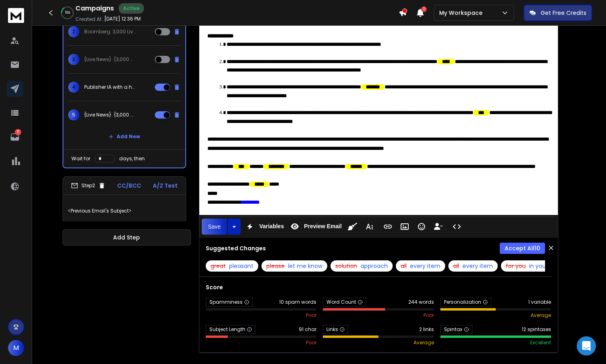
click at [525, 246] on button "Accept All 10" at bounding box center [522, 247] width 45 height 11
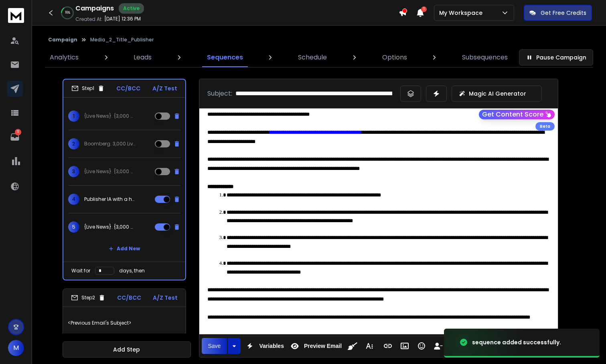
scroll to position [0, 0]
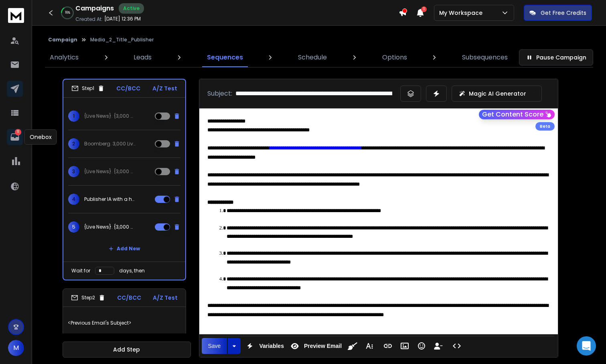
click at [19, 140] on link "11" at bounding box center [15, 137] width 16 height 16
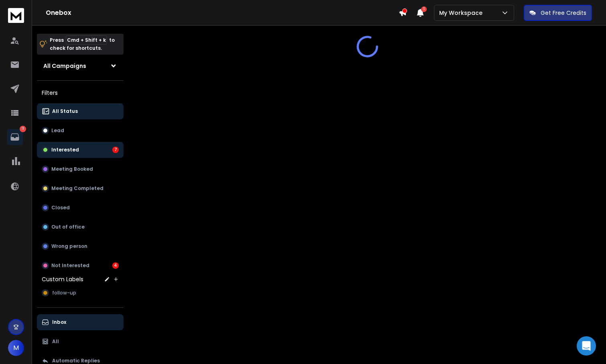
click at [71, 148] on p "Interested" at bounding box center [65, 149] width 28 height 6
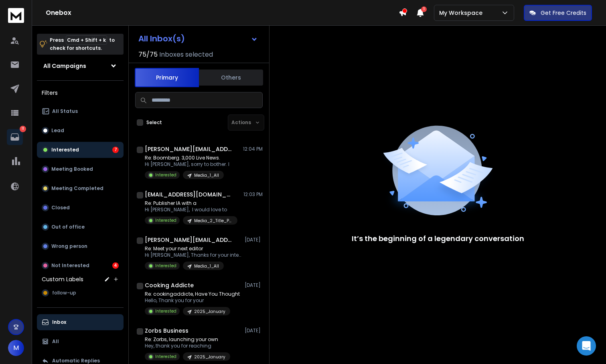
drag, startPoint x: 93, startPoint y: 152, endPoint x: 80, endPoint y: 150, distance: 13.3
click at [93, 152] on button "Interested 7" at bounding box center [80, 150] width 87 height 16
click at [97, 261] on button "Not Interested 4" at bounding box center [80, 265] width 87 height 16
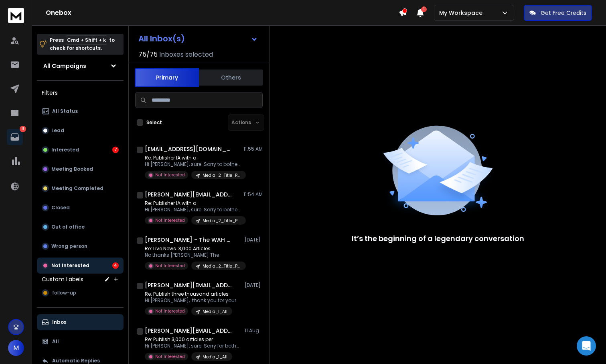
click at [74, 291] on span "follow-up" at bounding box center [64, 292] width 24 height 6
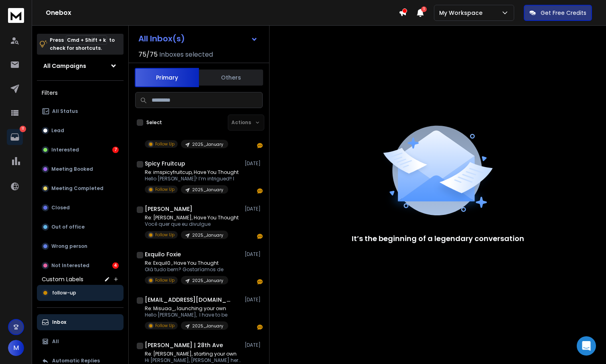
scroll to position [542, 0]
